Goal: Task Accomplishment & Management: Manage account settings

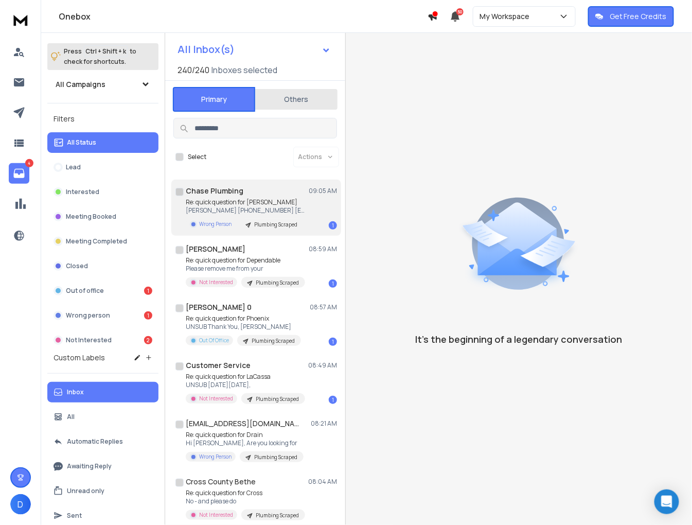
drag, startPoint x: 227, startPoint y: 200, endPoint x: 227, endPoint y: 194, distance: 5.7
click at [227, 199] on p "Re: quick question for Chase" at bounding box center [247, 202] width 123 height 8
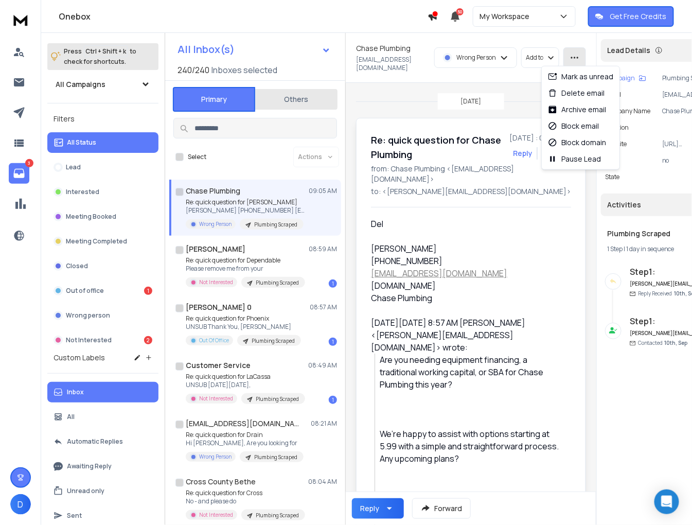
click at [579, 53] on icon "button" at bounding box center [574, 57] width 9 height 9
click at [577, 126] on div "Block email" at bounding box center [573, 126] width 51 height 10
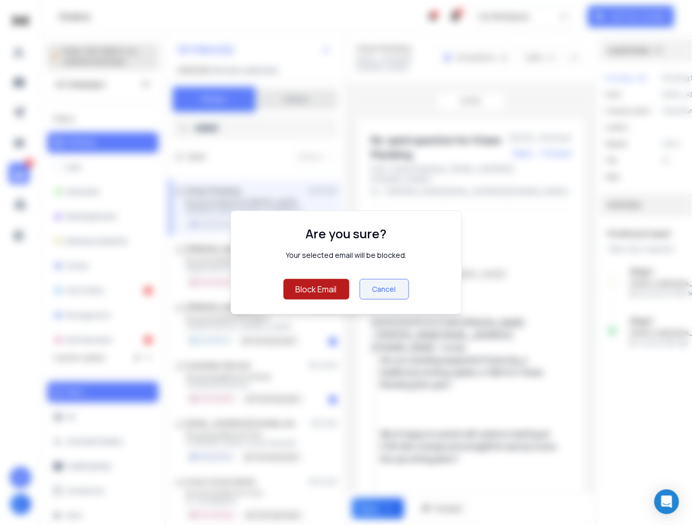
click at [335, 283] on button "Block Email" at bounding box center [316, 289] width 66 height 21
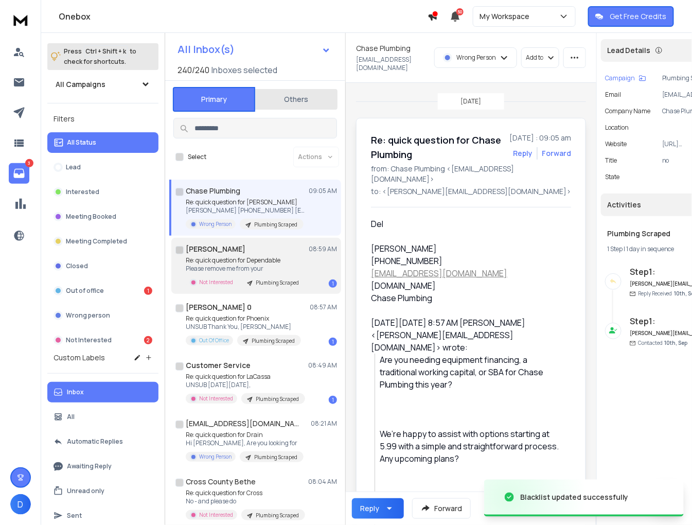
click at [275, 258] on p "Re: quick question for Dependable" at bounding box center [245, 260] width 119 height 8
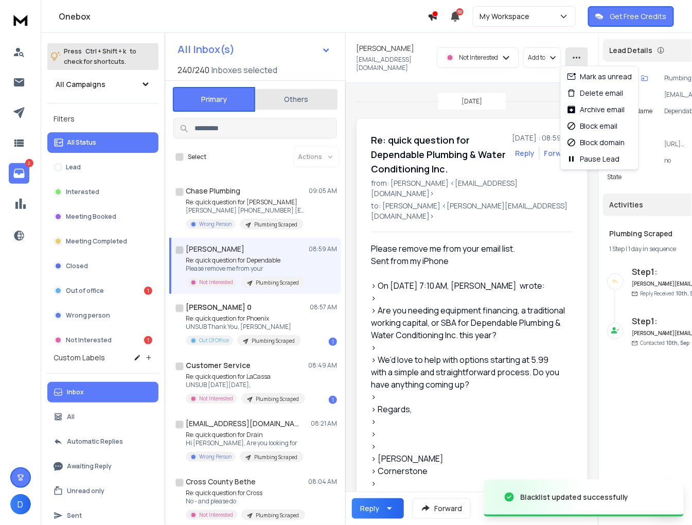
click at [581, 54] on icon "button" at bounding box center [576, 57] width 9 height 9
click at [618, 122] on div "Block email" at bounding box center [600, 126] width 74 height 16
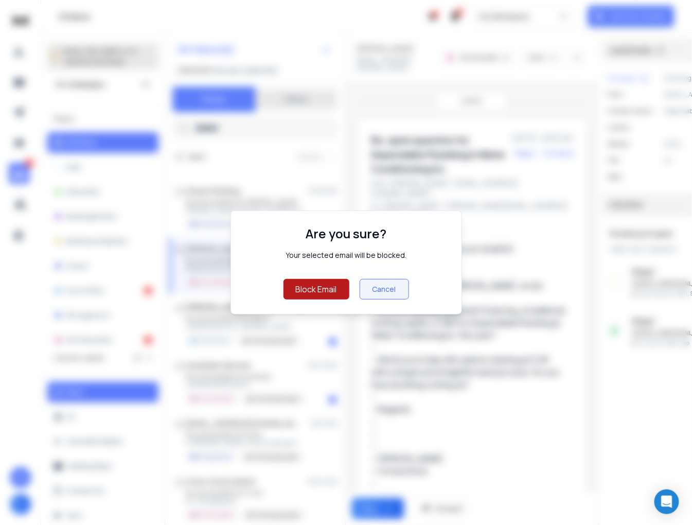
click at [331, 286] on button "Block Email" at bounding box center [316, 289] width 66 height 21
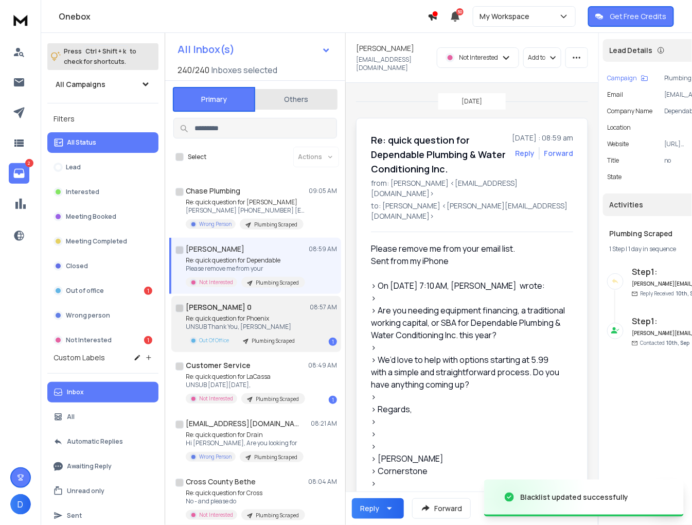
click at [299, 323] on p "UNSUB Thank You, Erica Barner" at bounding box center [243, 327] width 115 height 8
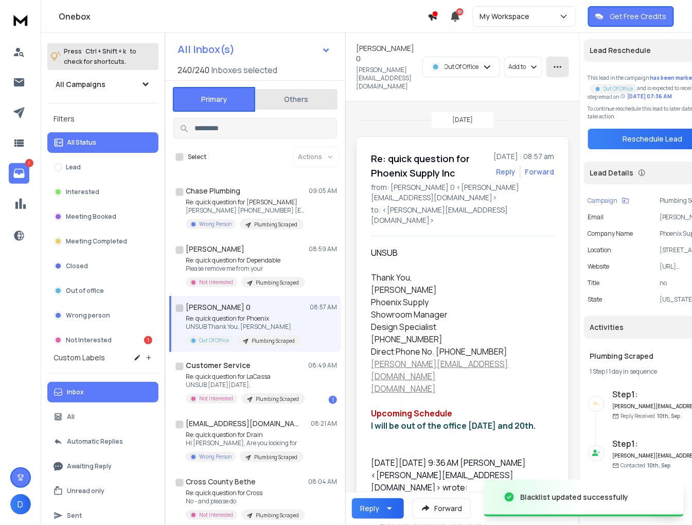
click at [569, 57] on button "button" at bounding box center [557, 67] width 23 height 21
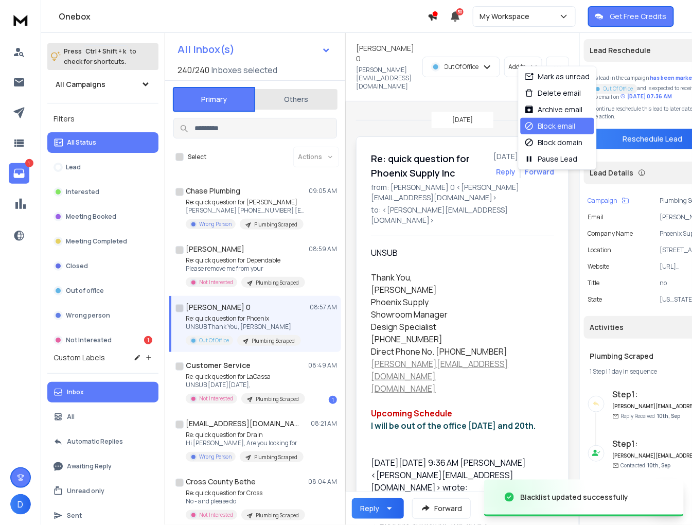
click at [552, 126] on div "Block email" at bounding box center [550, 126] width 51 height 10
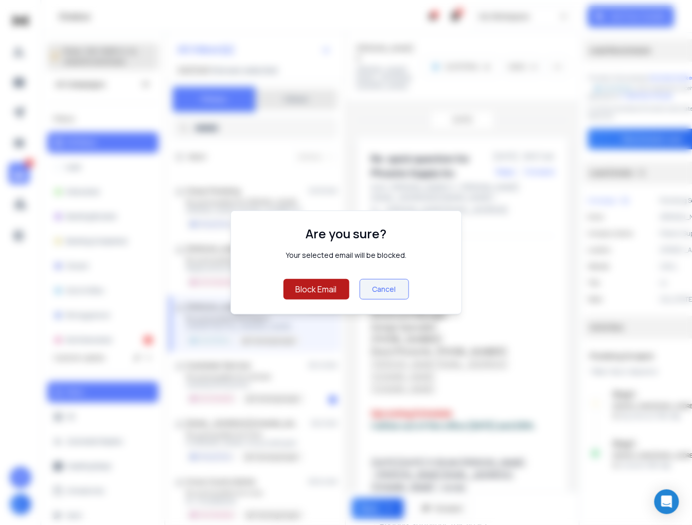
drag, startPoint x: 310, startPoint y: 289, endPoint x: 642, endPoint y: 245, distance: 334.1
click at [312, 289] on button "Block Email" at bounding box center [316, 289] width 66 height 21
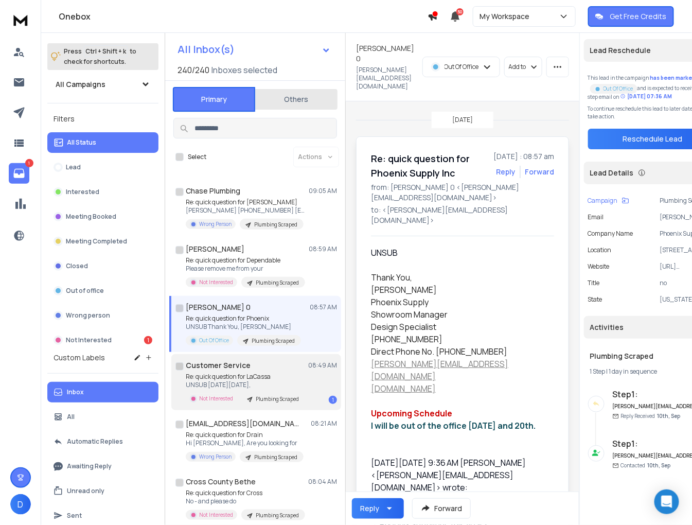
click at [273, 374] on p "Re: quick question for LaCassa" at bounding box center [245, 376] width 119 height 8
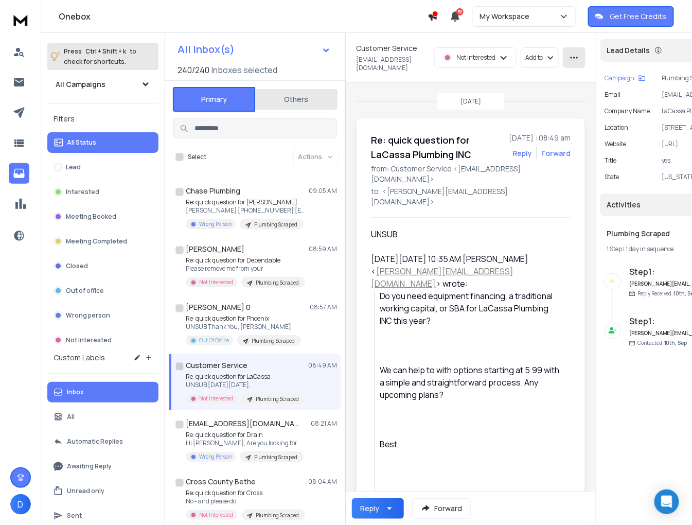
click at [579, 53] on icon "button" at bounding box center [574, 57] width 9 height 9
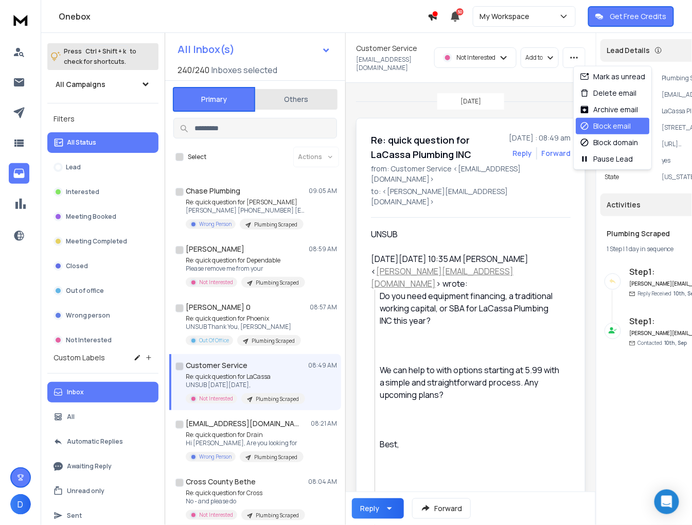
click at [619, 126] on div "Block email" at bounding box center [605, 126] width 51 height 10
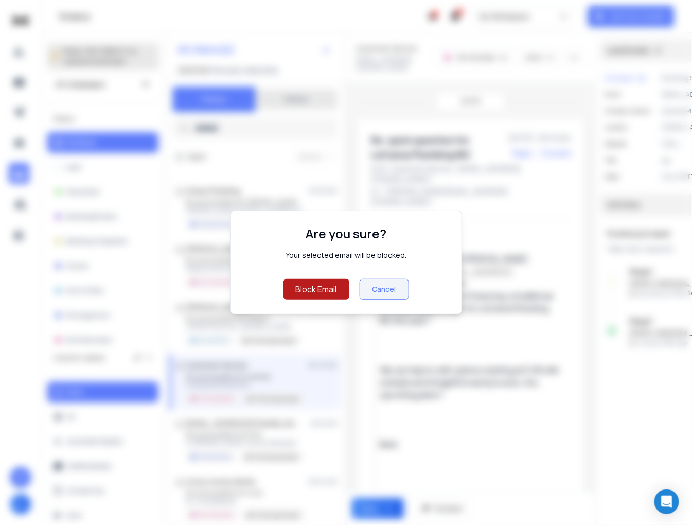
click at [300, 291] on button "Block Email" at bounding box center [316, 289] width 66 height 21
